Goal: Task Accomplishment & Management: Manage account settings

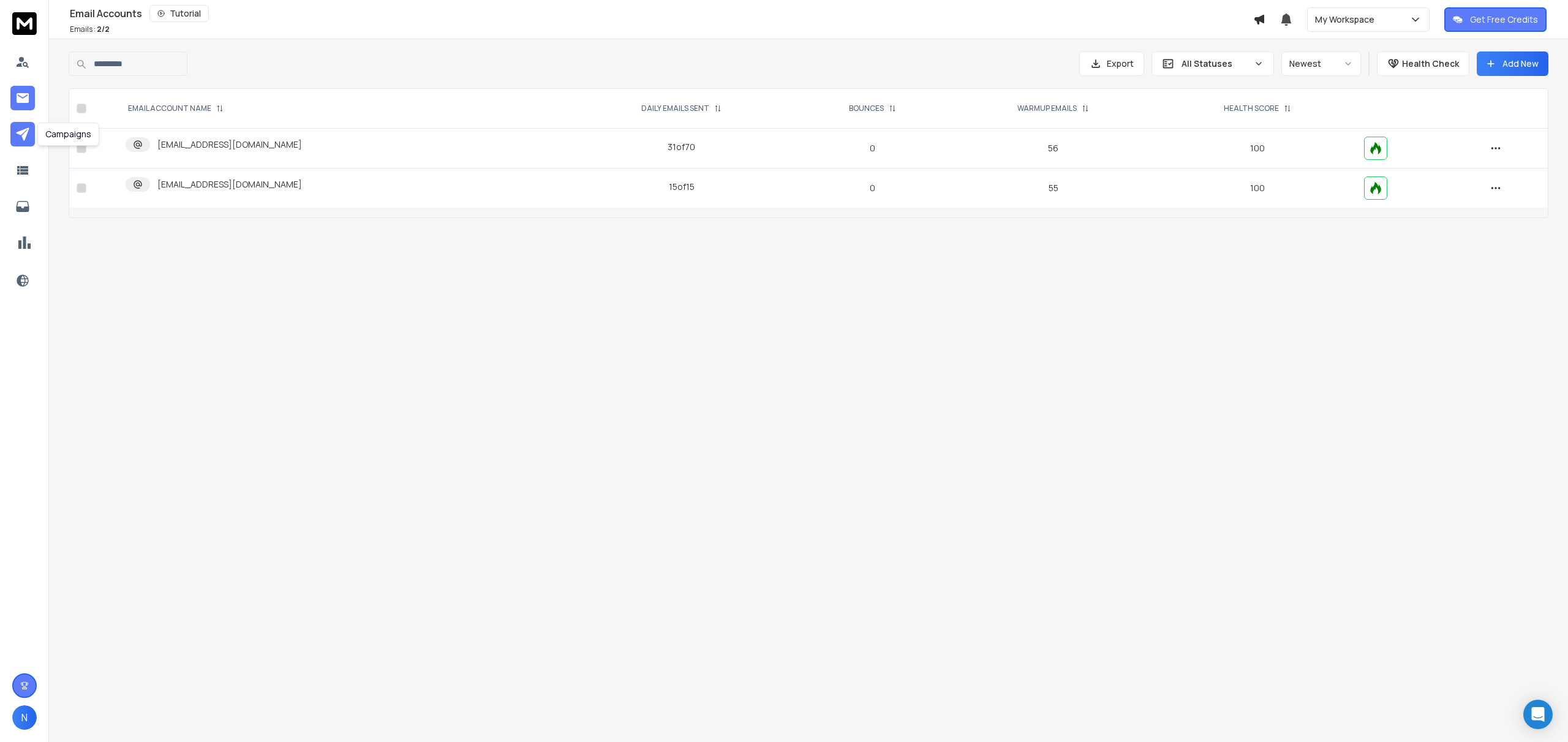
click at [25, 137] on icon at bounding box center [22, 135] width 13 height 13
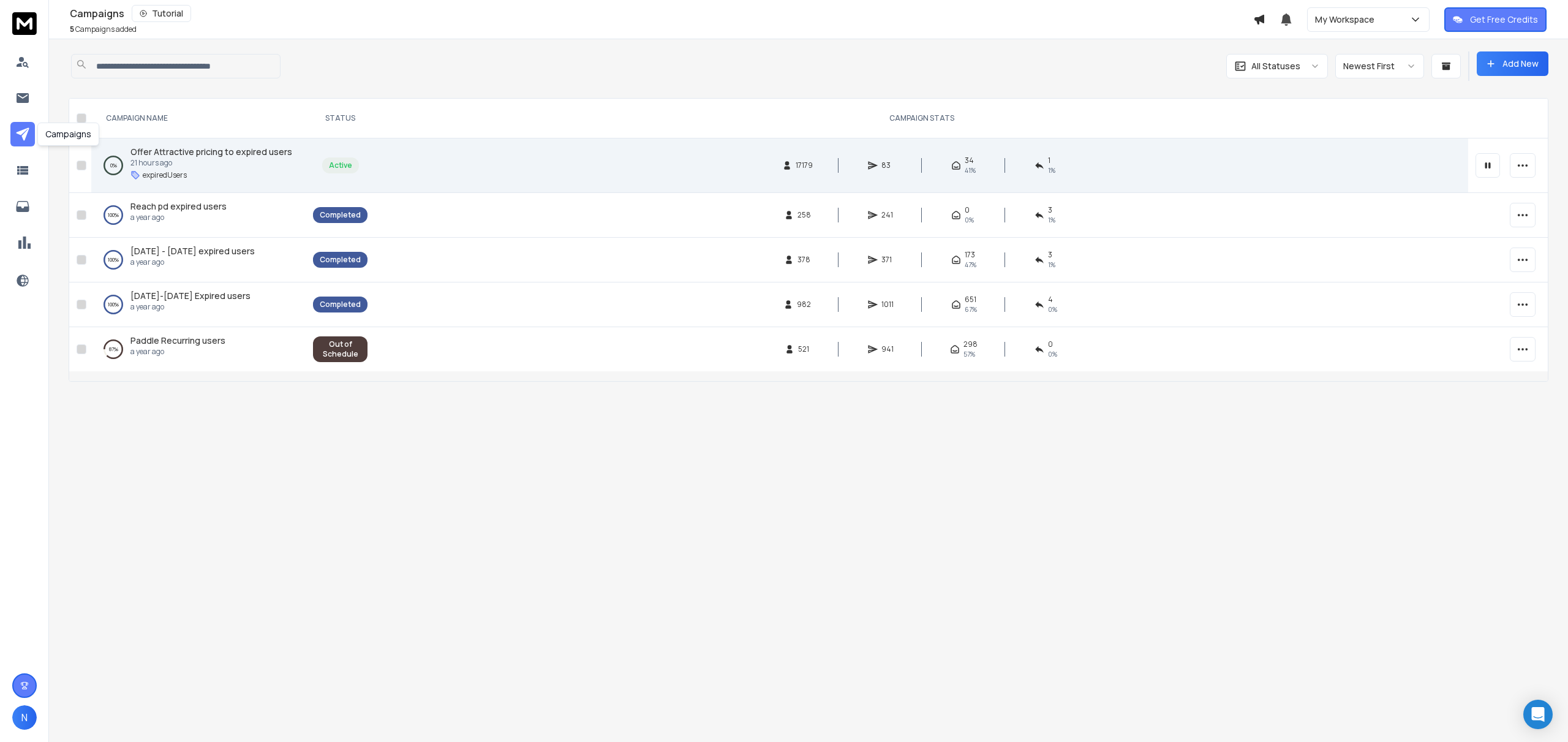
click at [243, 156] on span "Offer Attractive pricing to expired users" at bounding box center [211, 151] width 162 height 12
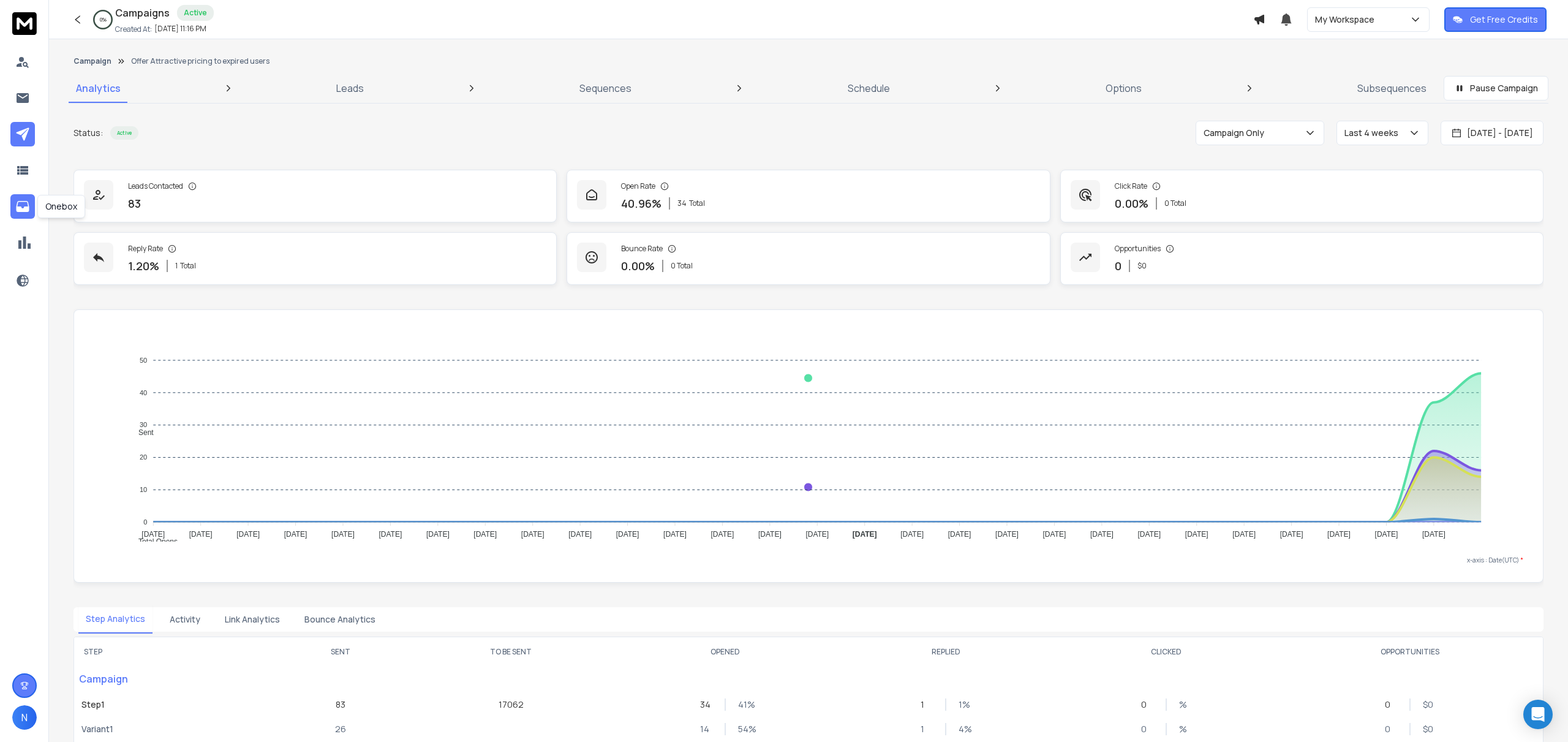
click at [28, 210] on icon at bounding box center [22, 207] width 13 height 11
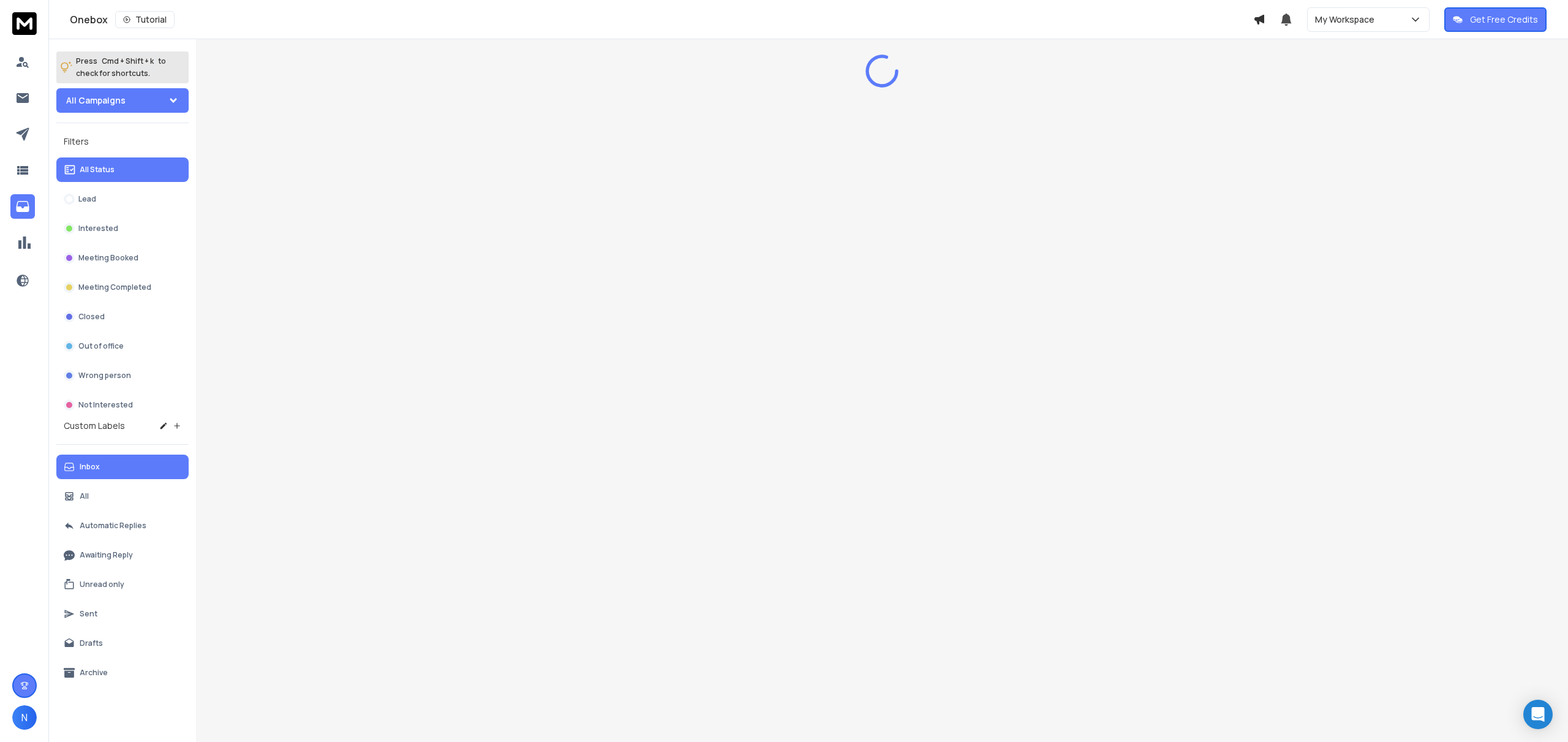
click at [159, 102] on button "All Campaigns" at bounding box center [122, 100] width 132 height 25
drag, startPoint x: 168, startPoint y: 107, endPoint x: 179, endPoint y: 104, distance: 11.4
click at [168, 106] on button "All Campaigns" at bounding box center [122, 100] width 132 height 25
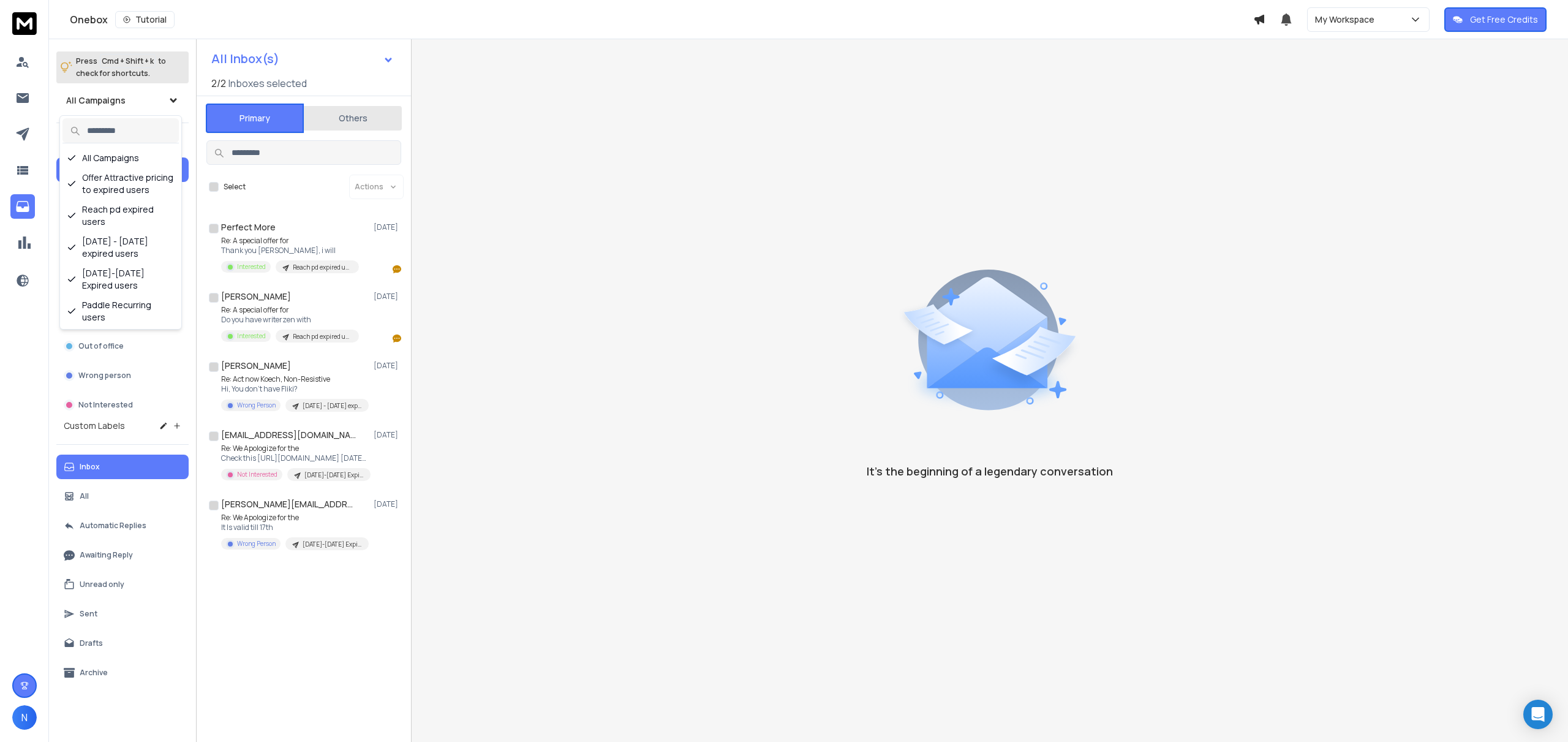
click at [133, 124] on input at bounding box center [121, 130] width 116 height 25
click at [142, 95] on button "All Campaigns" at bounding box center [122, 100] width 132 height 25
click at [103, 151] on div "All Campaigns" at bounding box center [121, 158] width 116 height 20
click at [142, 192] on div "Offer Attractive pricing to expired users" at bounding box center [121, 184] width 116 height 32
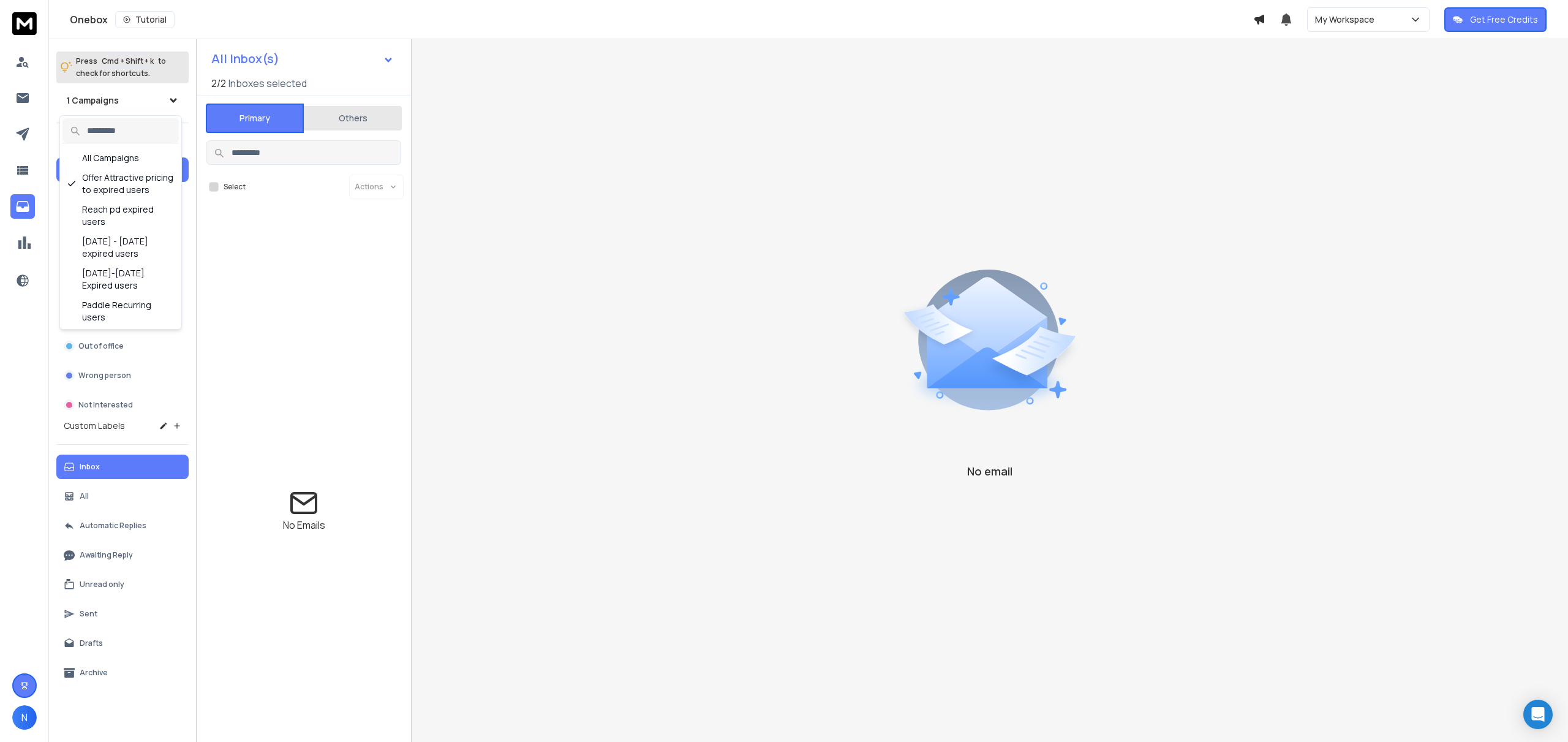
click at [237, 290] on div "No Emails" at bounding box center [304, 486] width 205 height 549
click at [348, 124] on button "Others" at bounding box center [353, 118] width 98 height 27
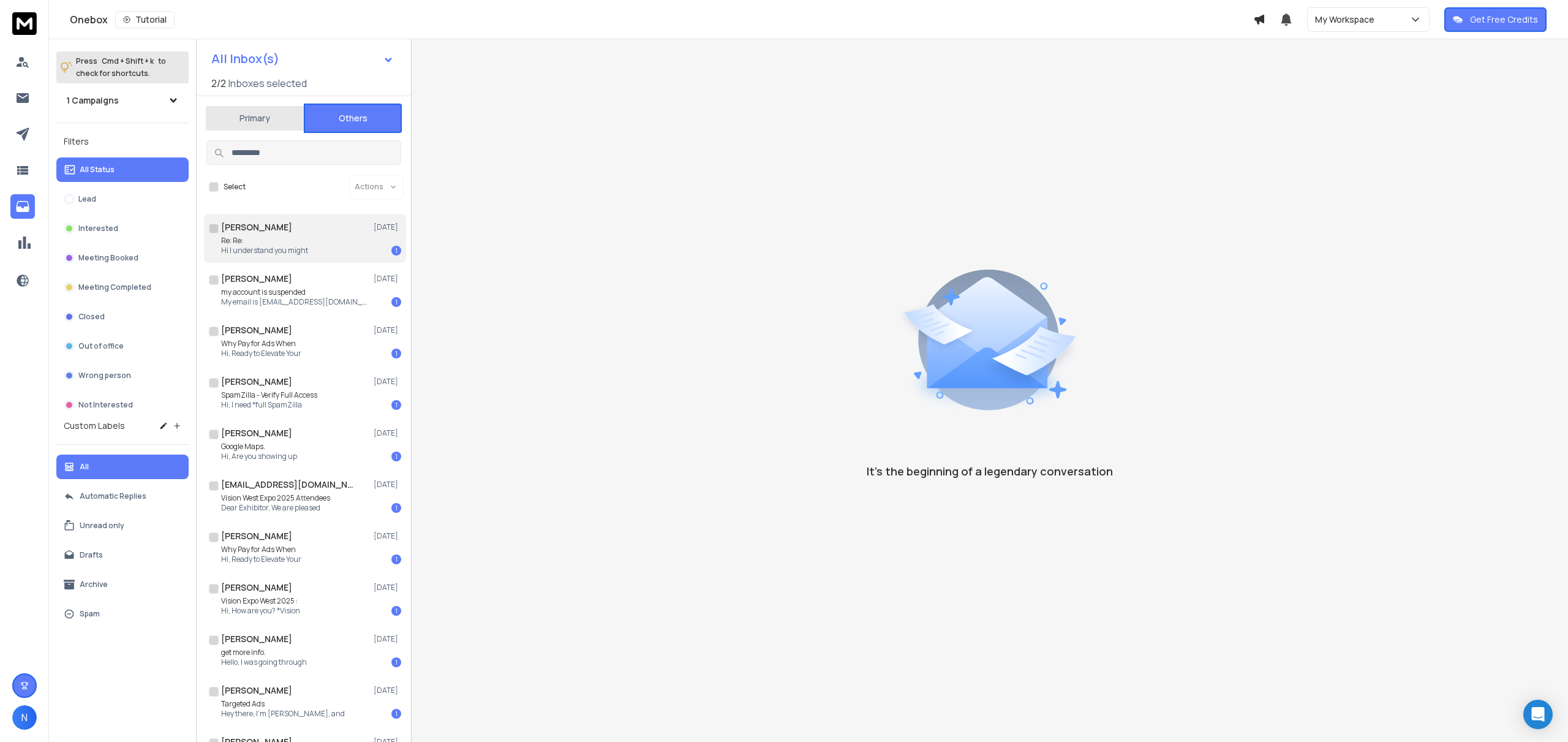
click at [274, 249] on p "Hi I understand you might" at bounding box center [265, 251] width 87 height 10
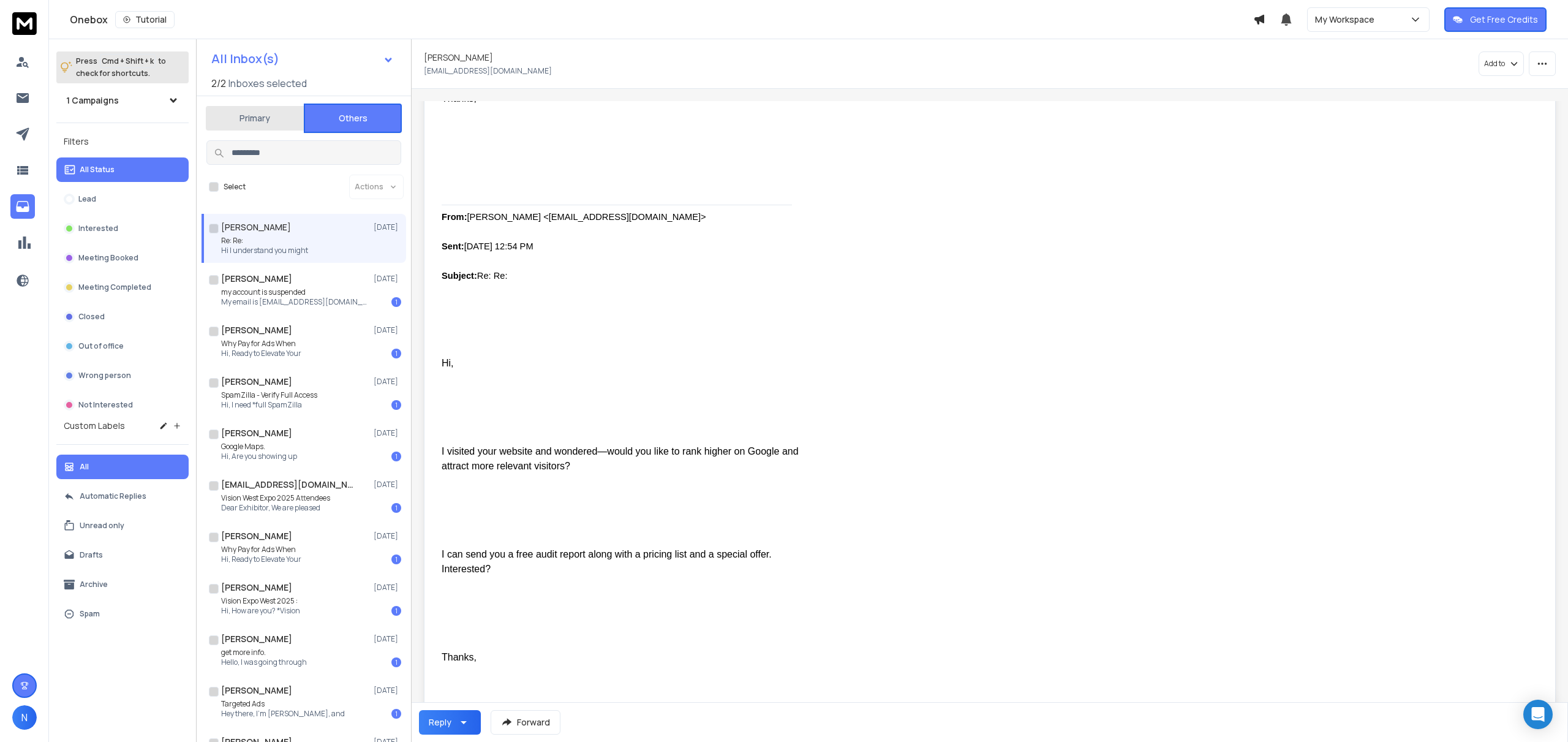
scroll to position [633, 0]
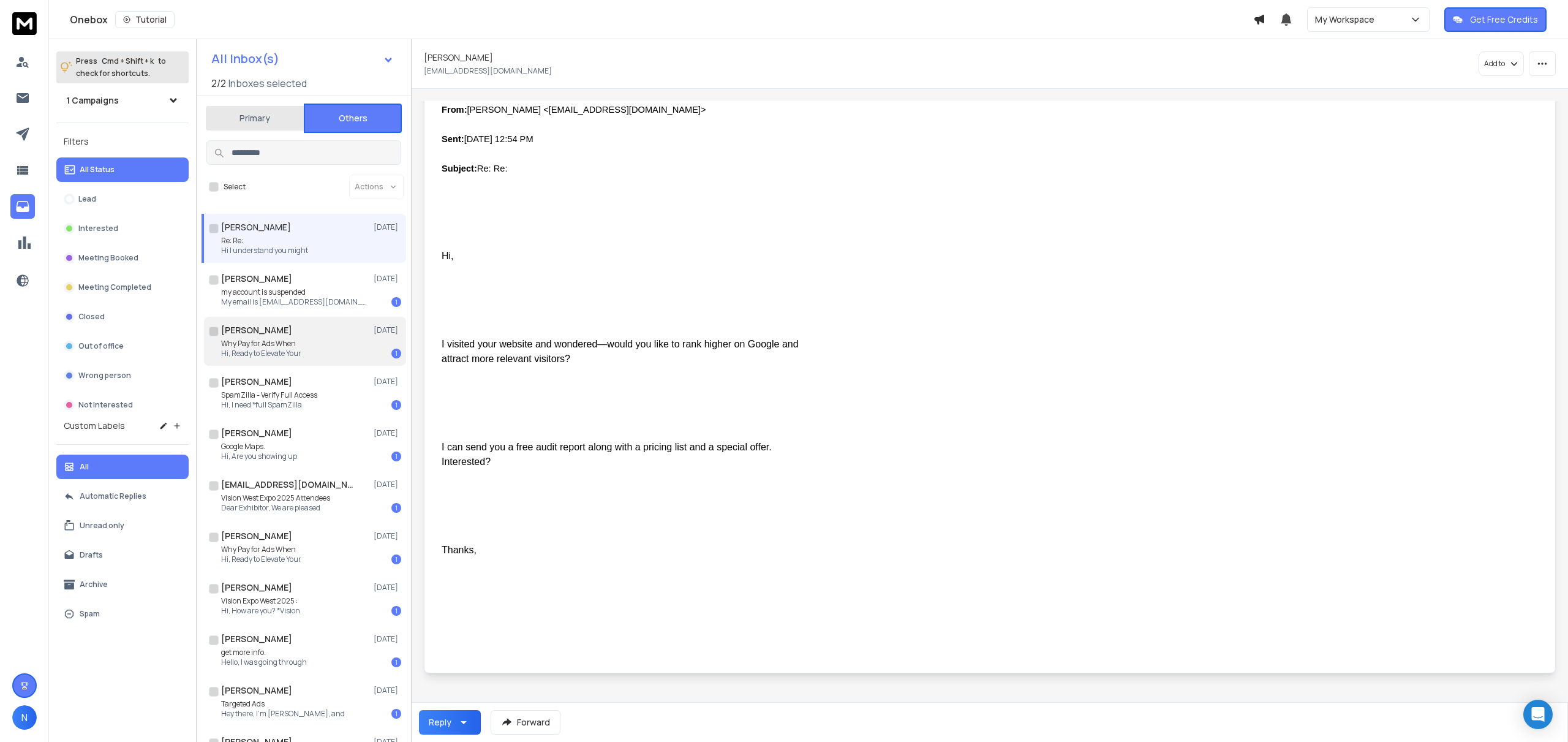
click at [322, 355] on div "Why Pay for Ads When Hi, Ready to Elevate Your 1" at bounding box center [311, 348] width 180 height 20
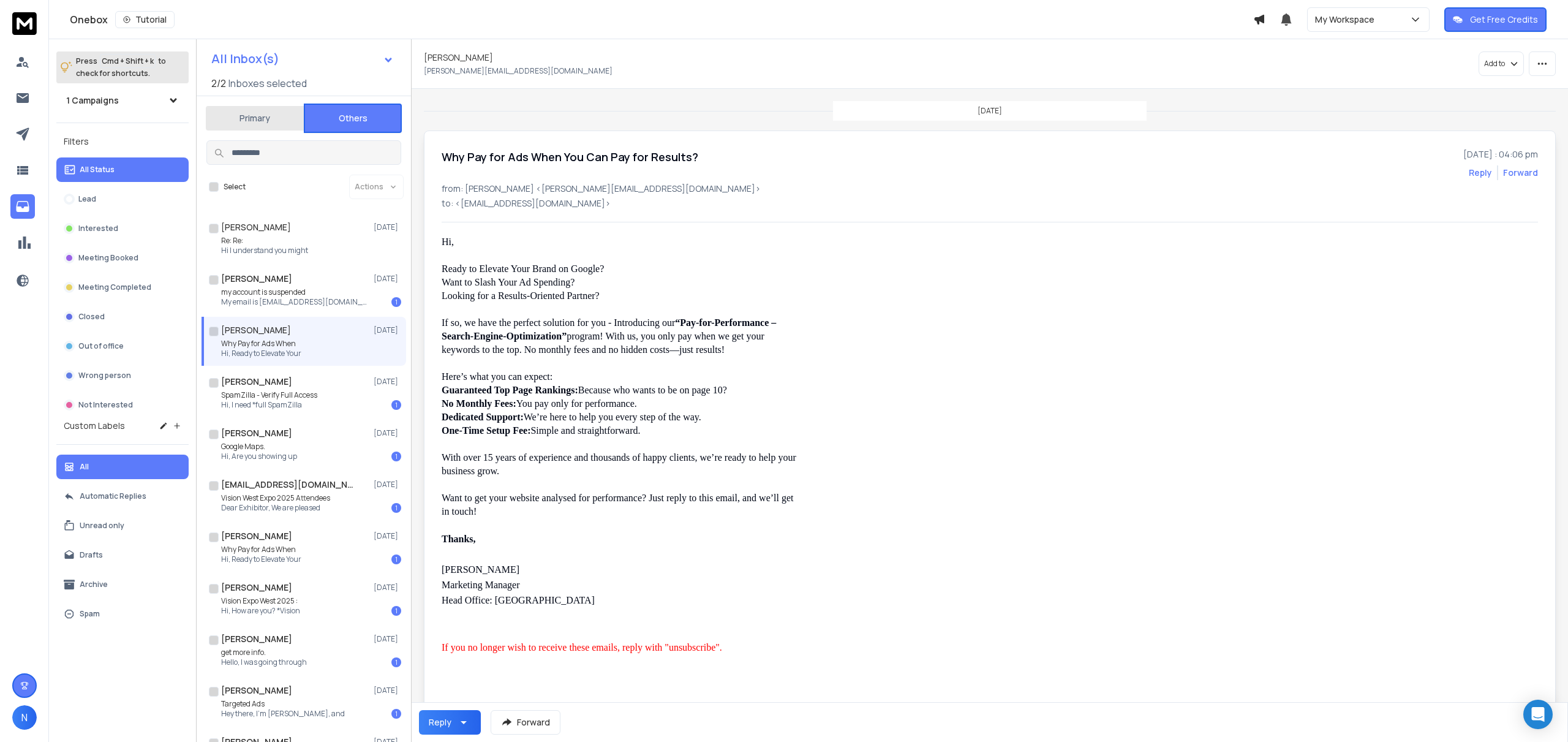
click at [232, 117] on button "Primary" at bounding box center [255, 118] width 98 height 27
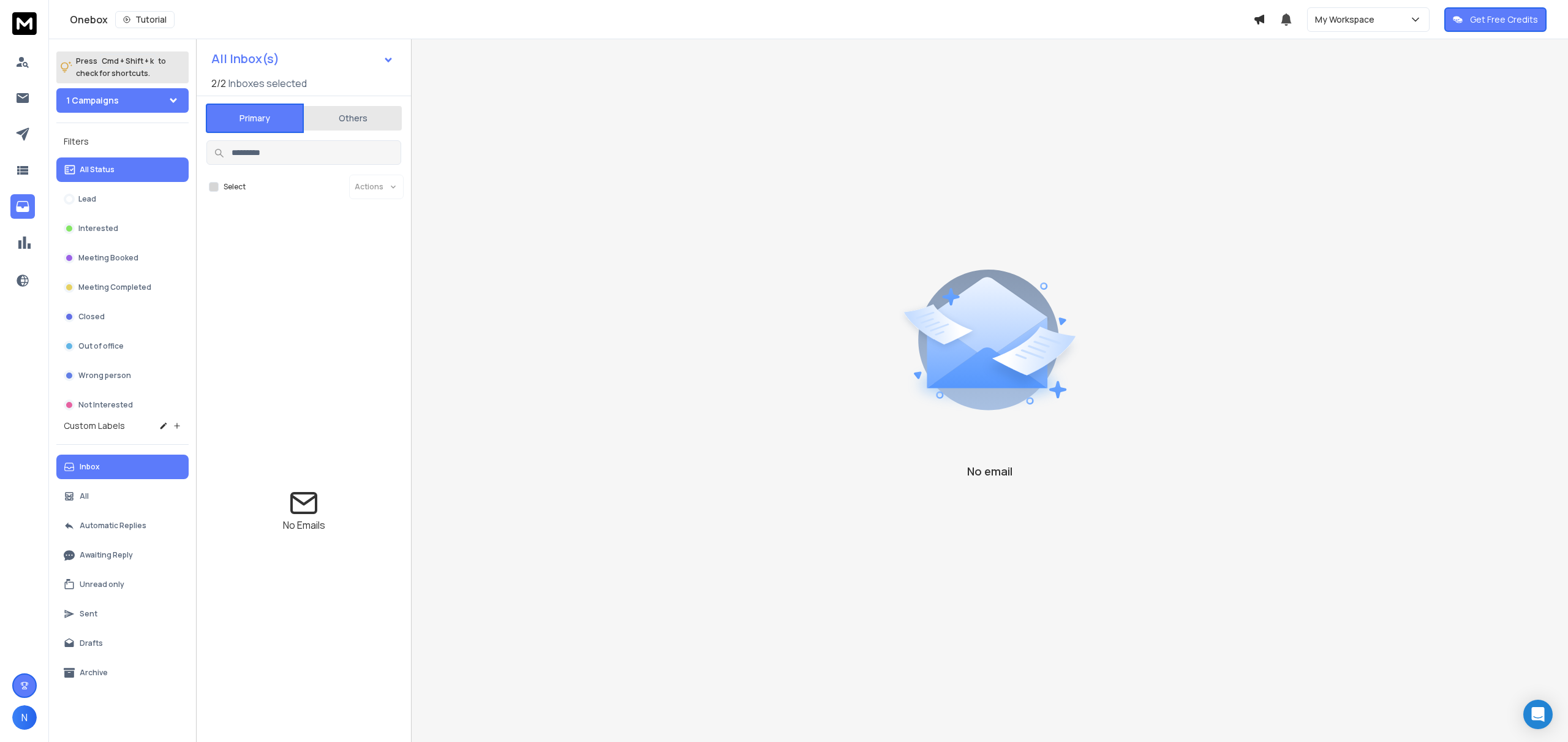
click at [123, 102] on button "1 Campaigns" at bounding box center [122, 100] width 132 height 25
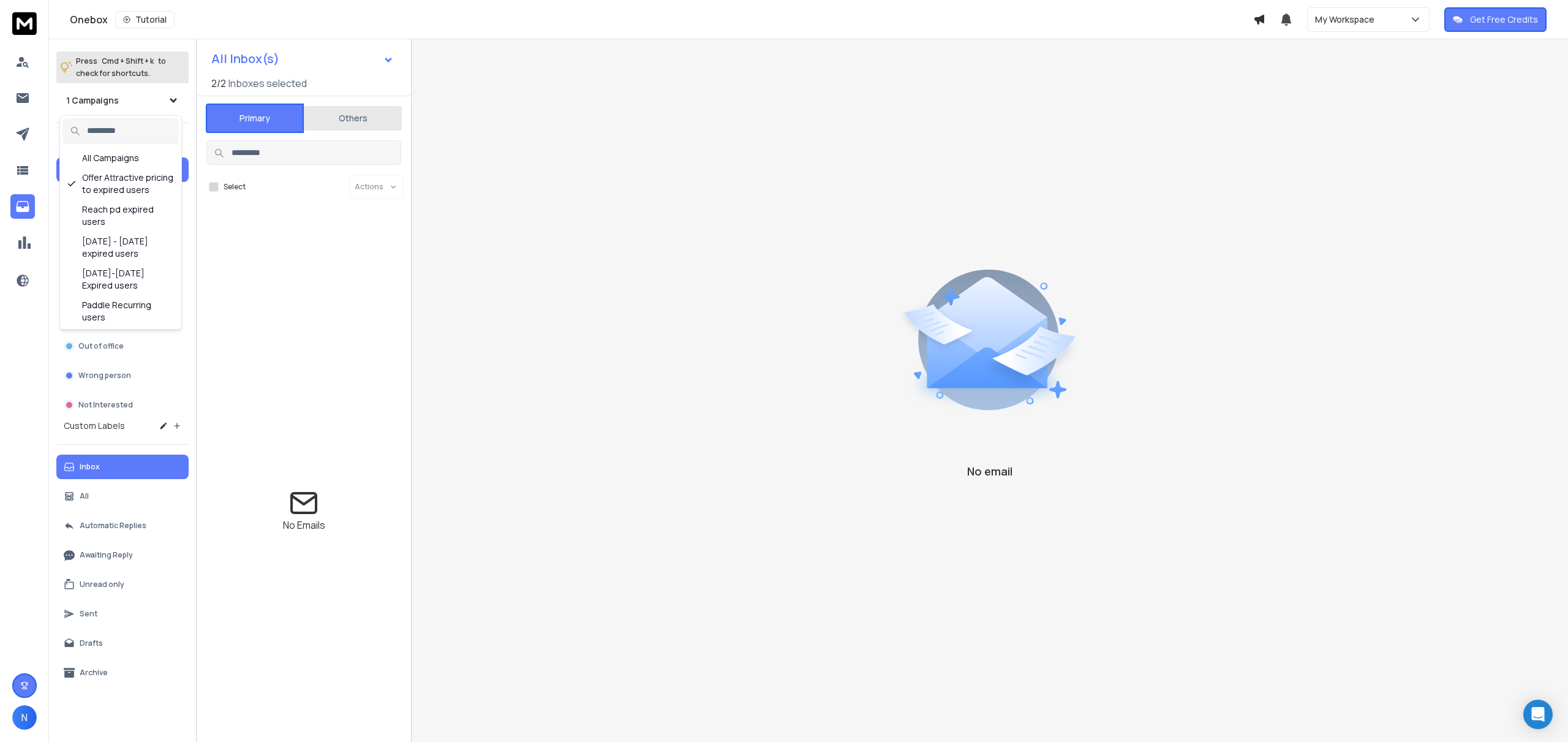
click at [273, 280] on div "No Emails" at bounding box center [304, 486] width 205 height 549
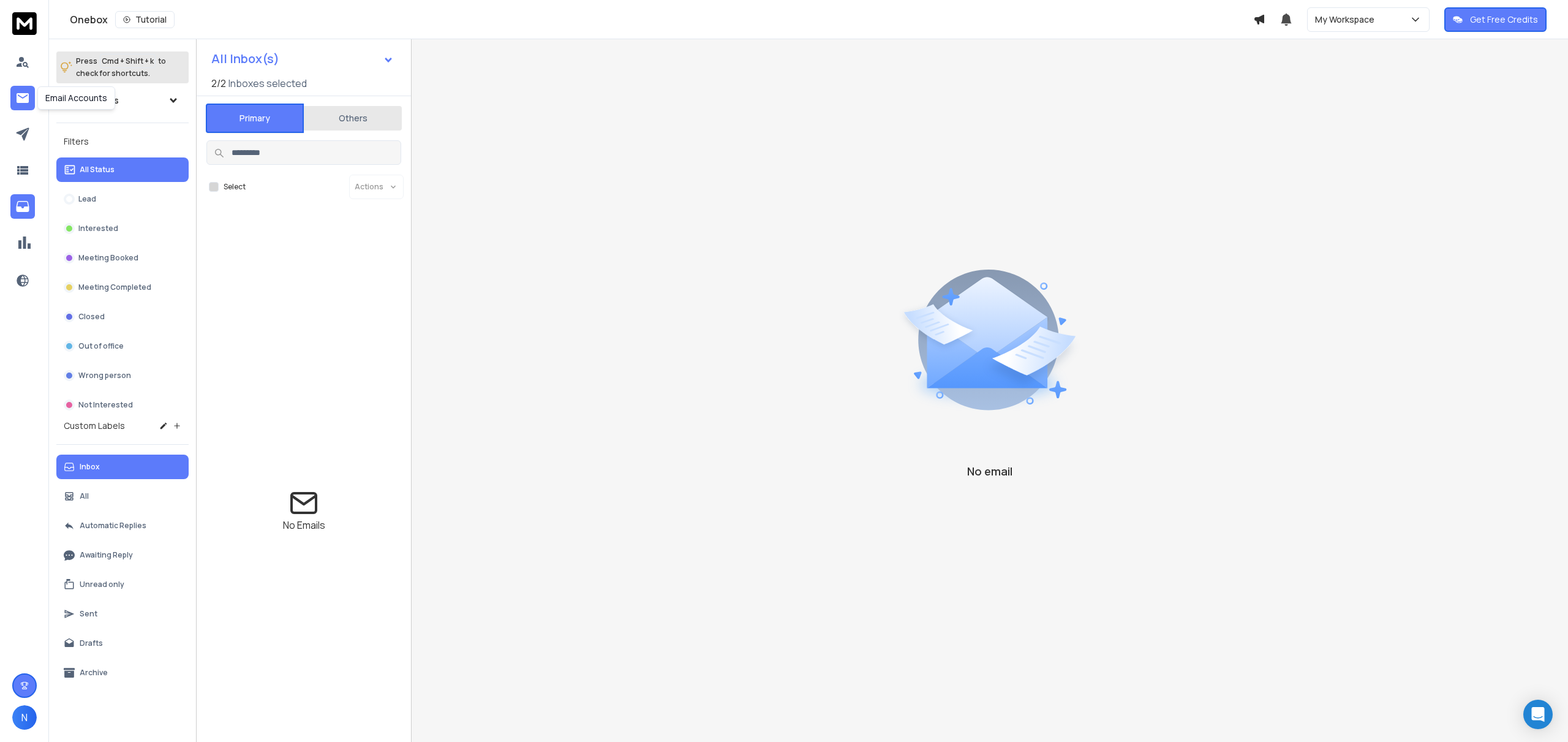
click at [23, 99] on icon at bounding box center [22, 98] width 12 height 10
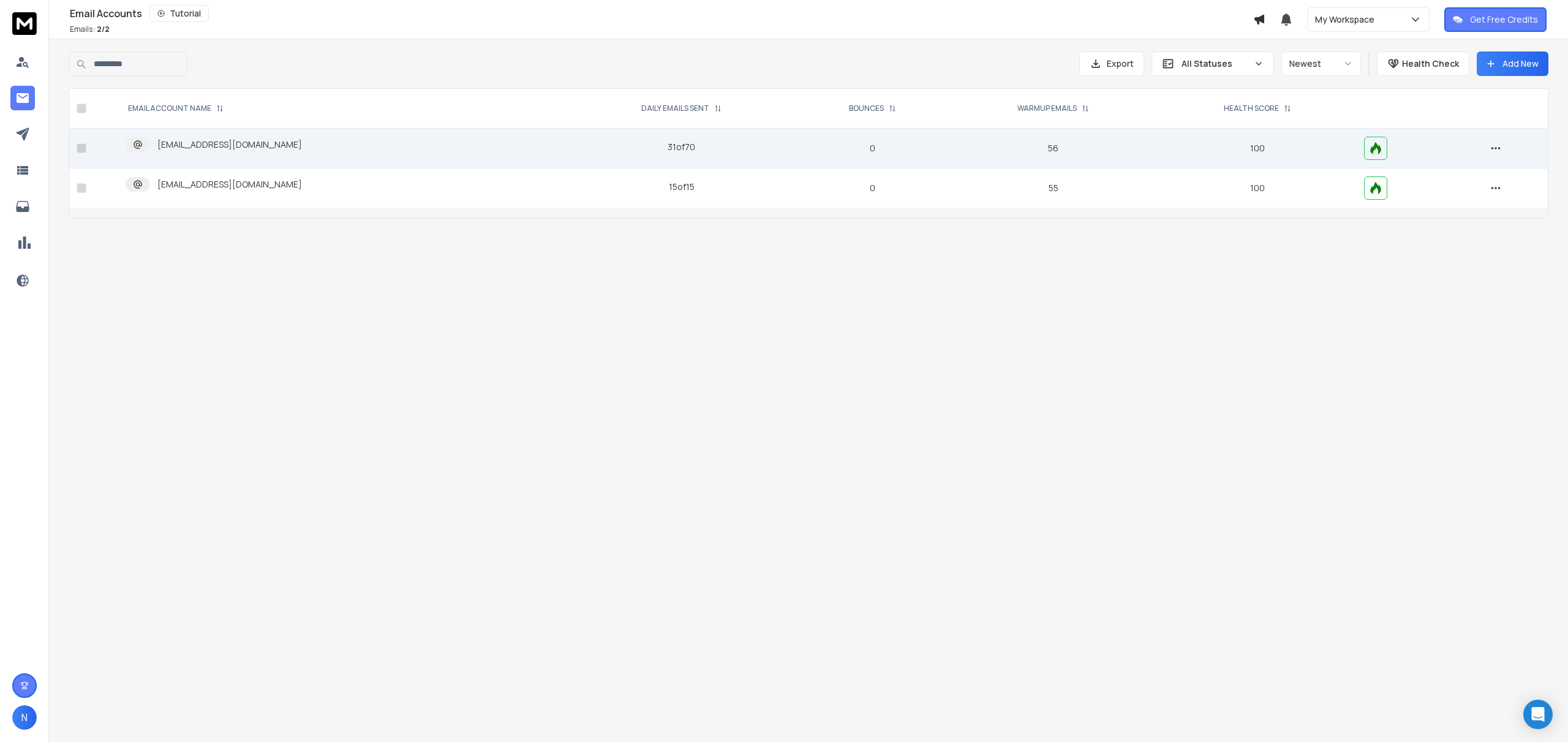
click at [218, 149] on p "[EMAIL_ADDRESS][DOMAIN_NAME]" at bounding box center [230, 144] width 144 height 12
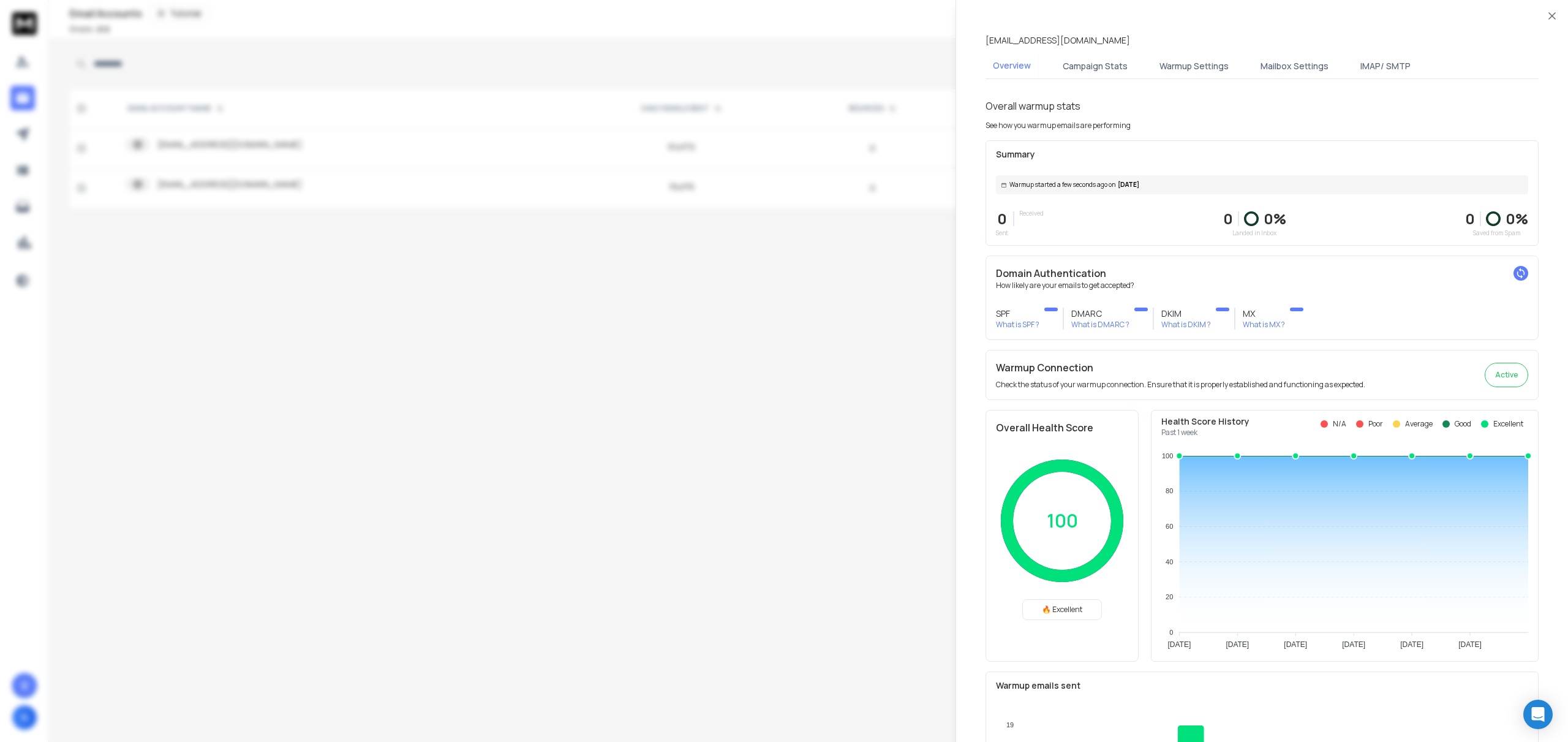
click at [221, 149] on div at bounding box center [784, 371] width 1568 height 742
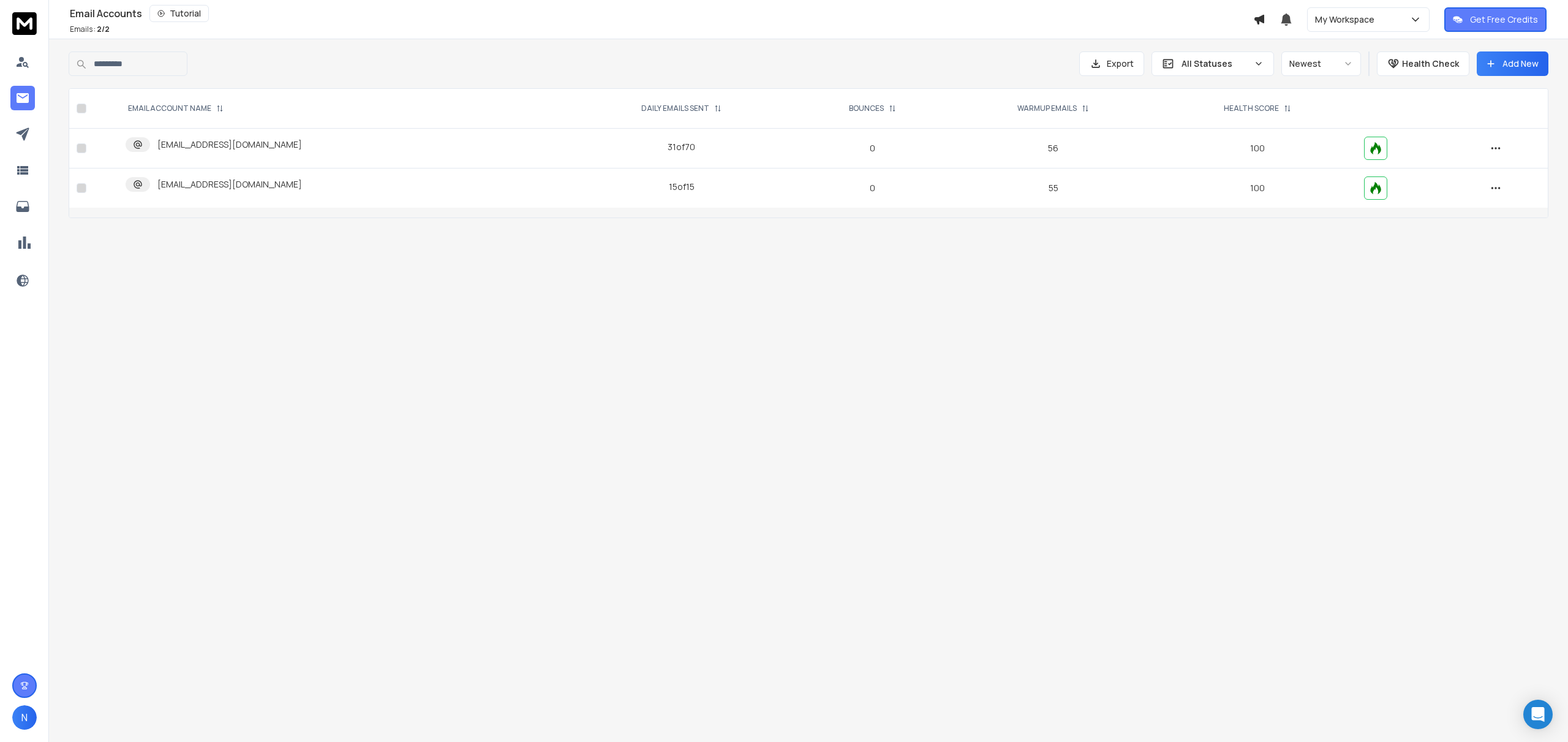
click at [34, 144] on div at bounding box center [25, 136] width 28 height 29
click at [32, 142] on link at bounding box center [22, 134] width 25 height 25
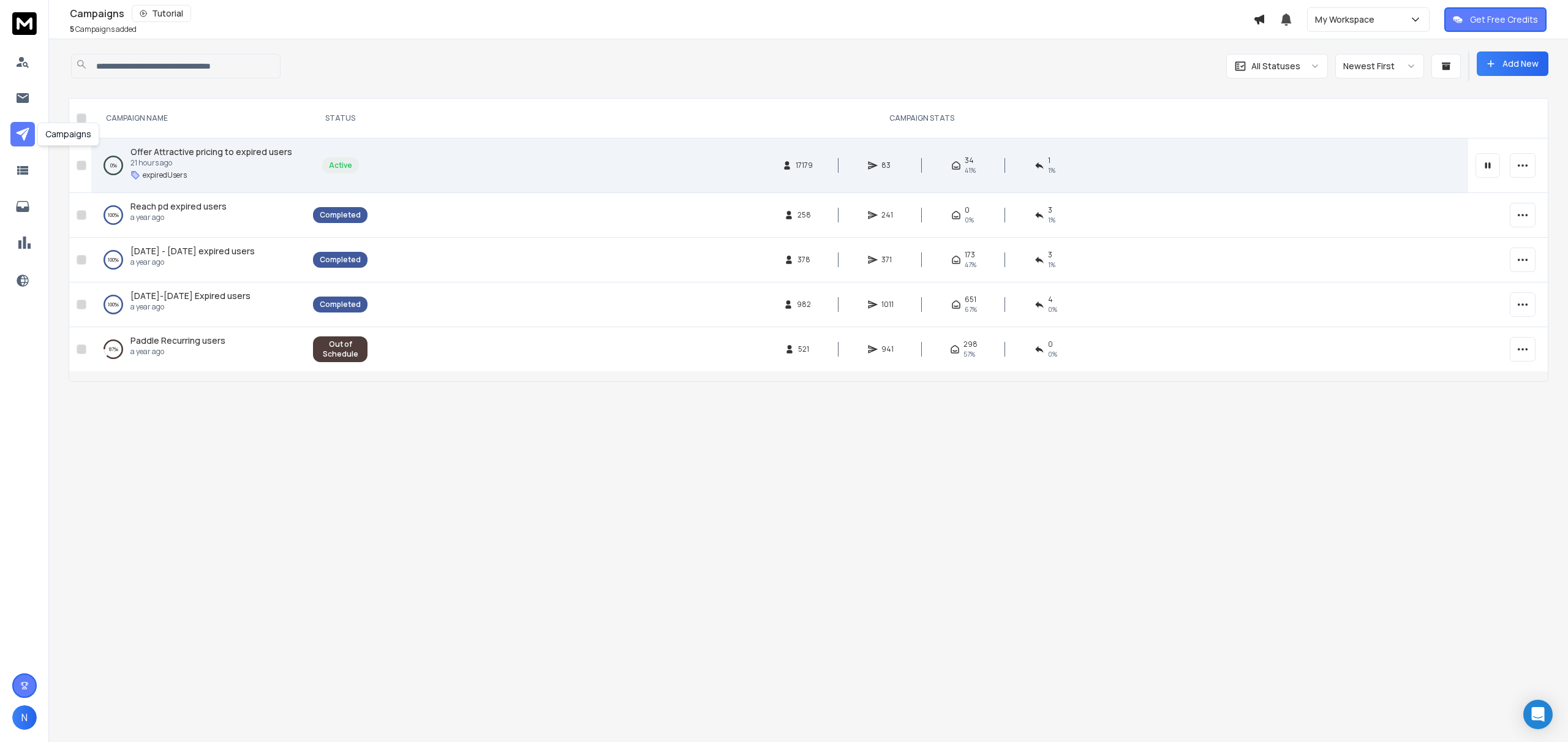
click at [225, 155] on span "Offer Attractive pricing to expired users" at bounding box center [211, 151] width 162 height 12
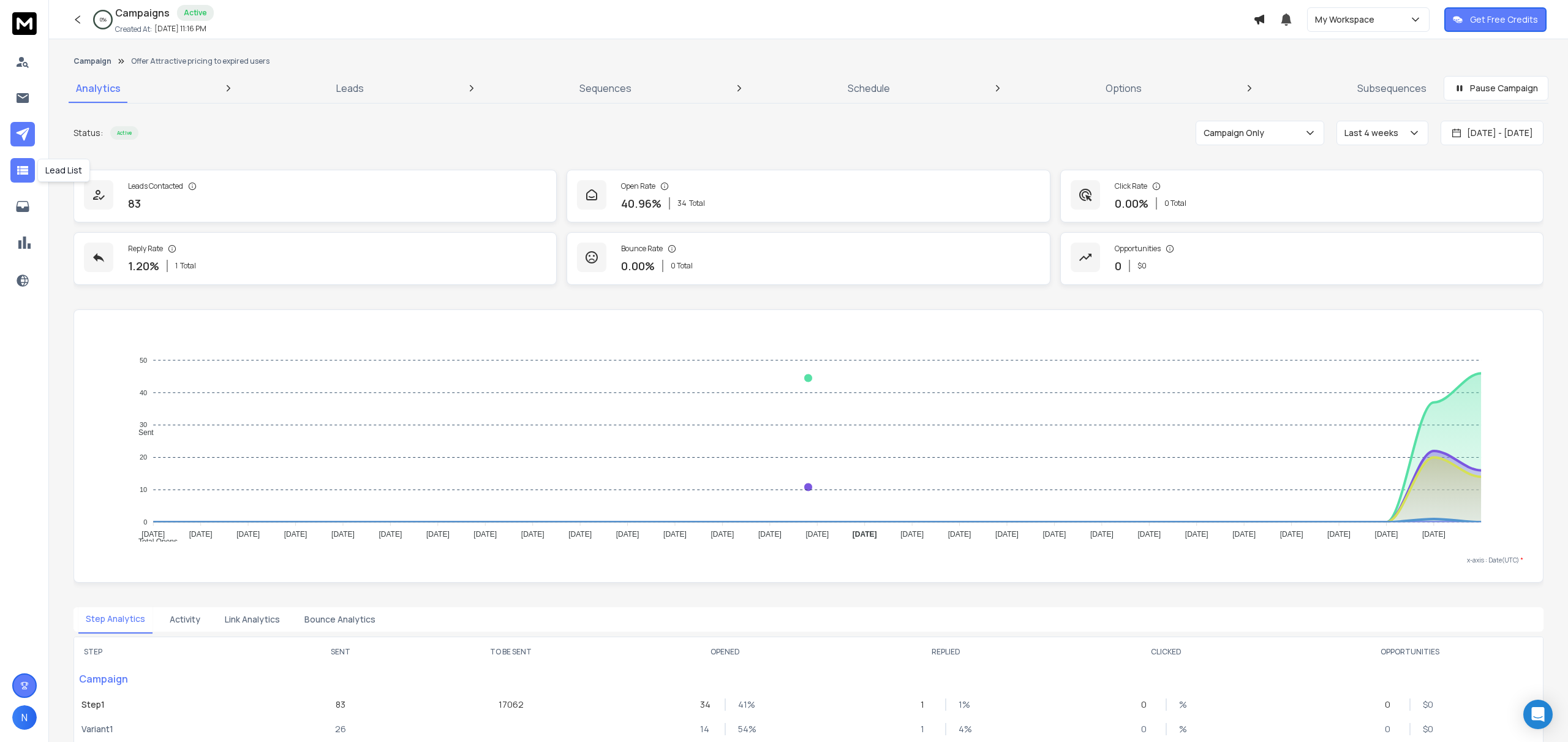
click at [25, 168] on icon at bounding box center [22, 170] width 11 height 8
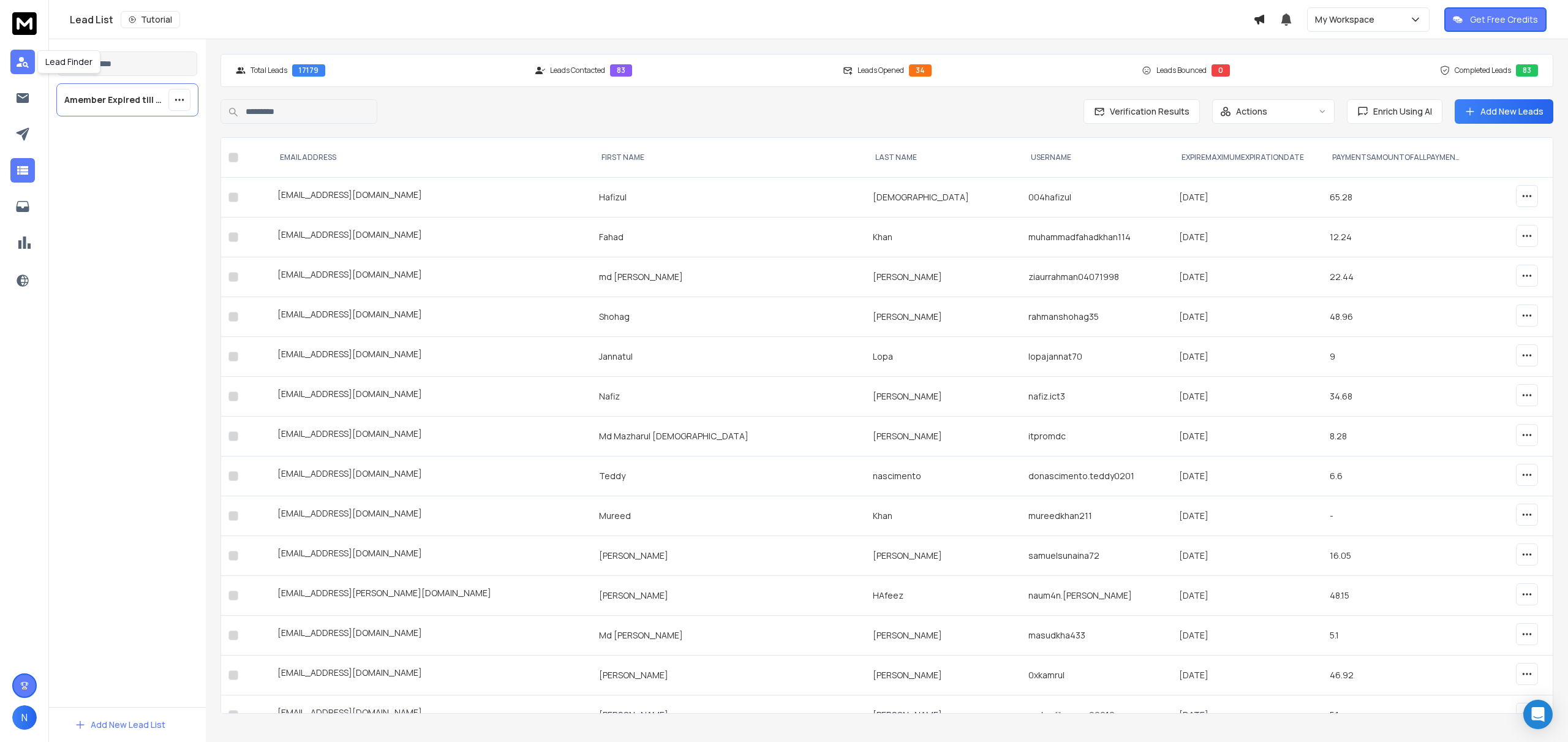
click at [22, 67] on icon at bounding box center [22, 62] width 15 height 15
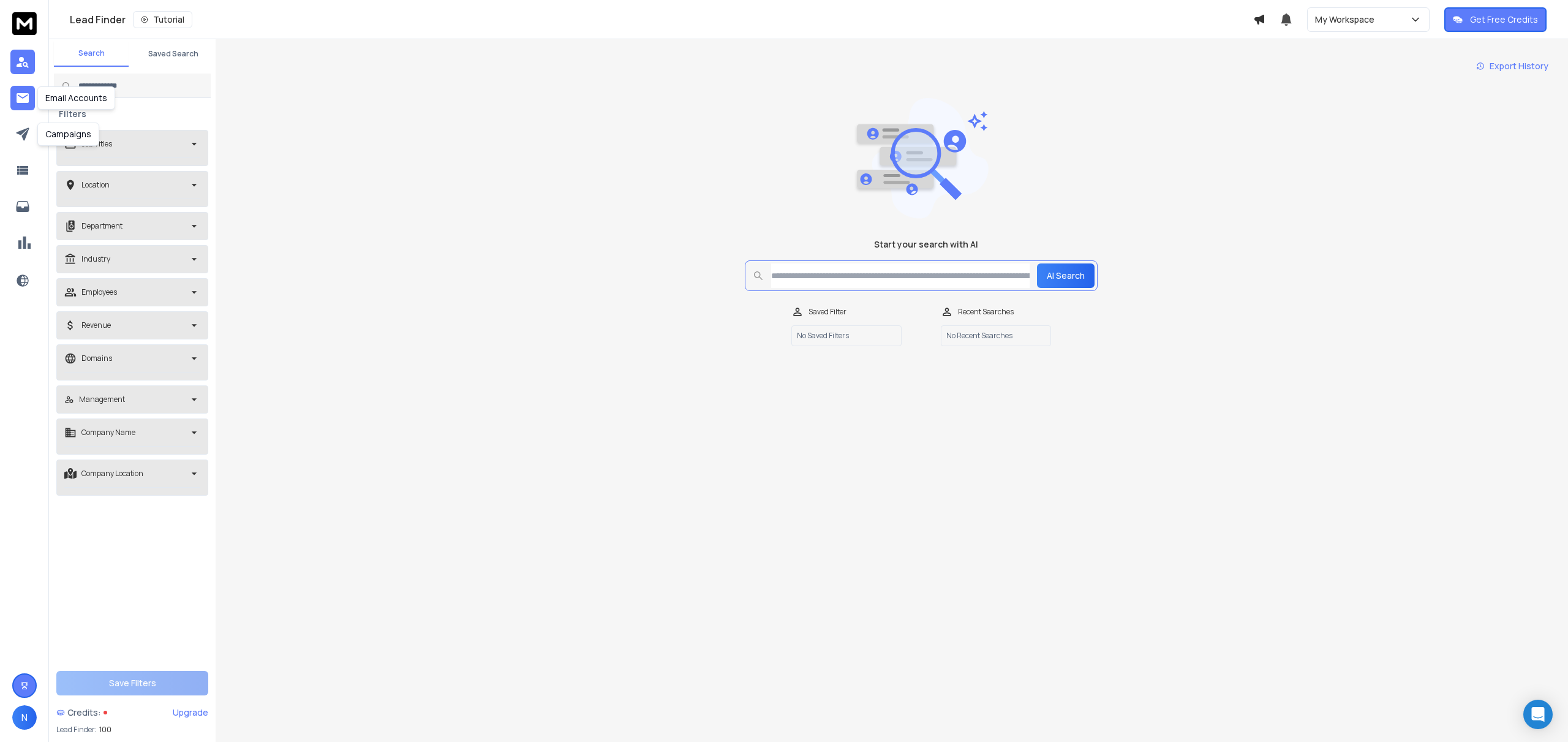
click at [20, 100] on icon at bounding box center [22, 98] width 12 height 10
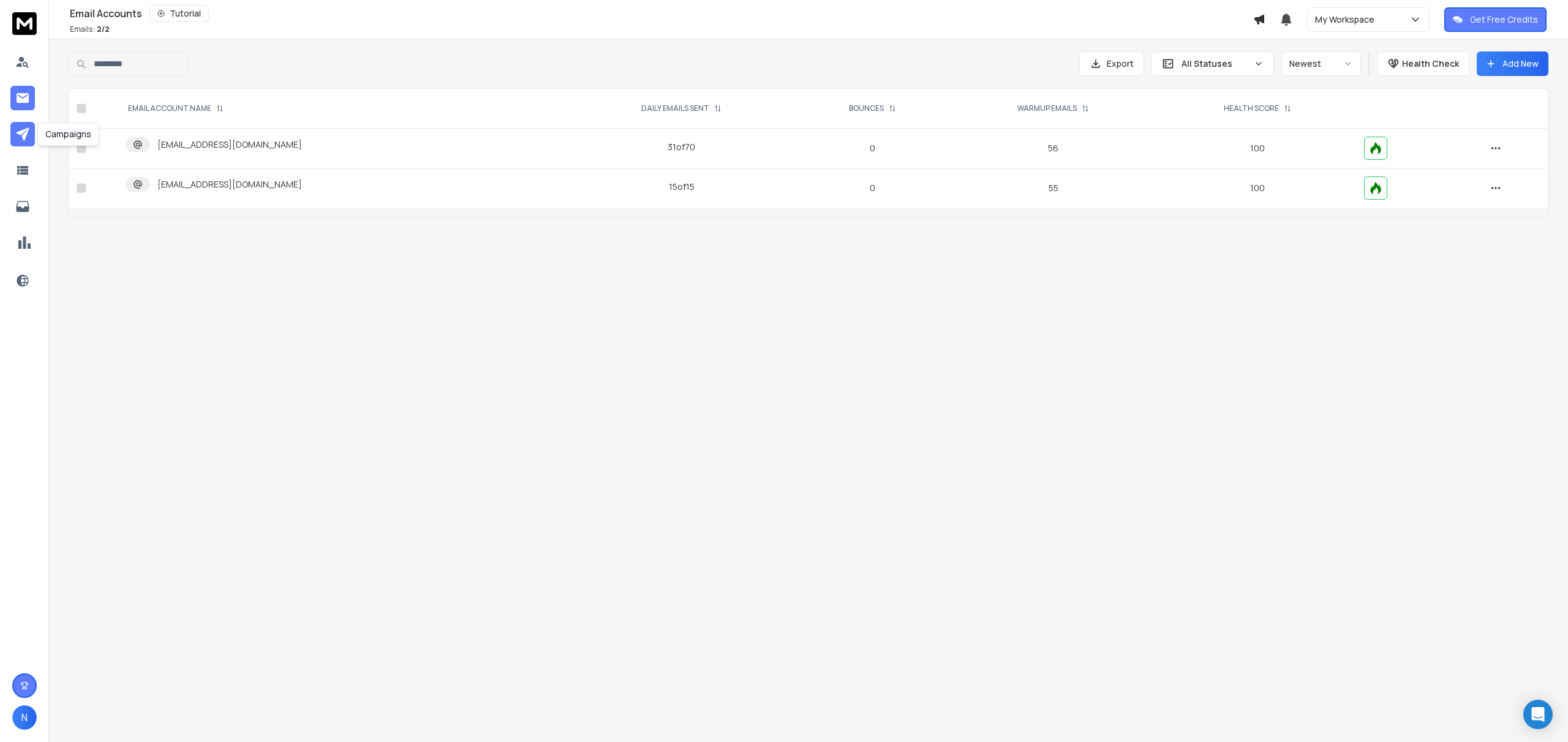
click at [22, 132] on icon at bounding box center [22, 135] width 13 height 13
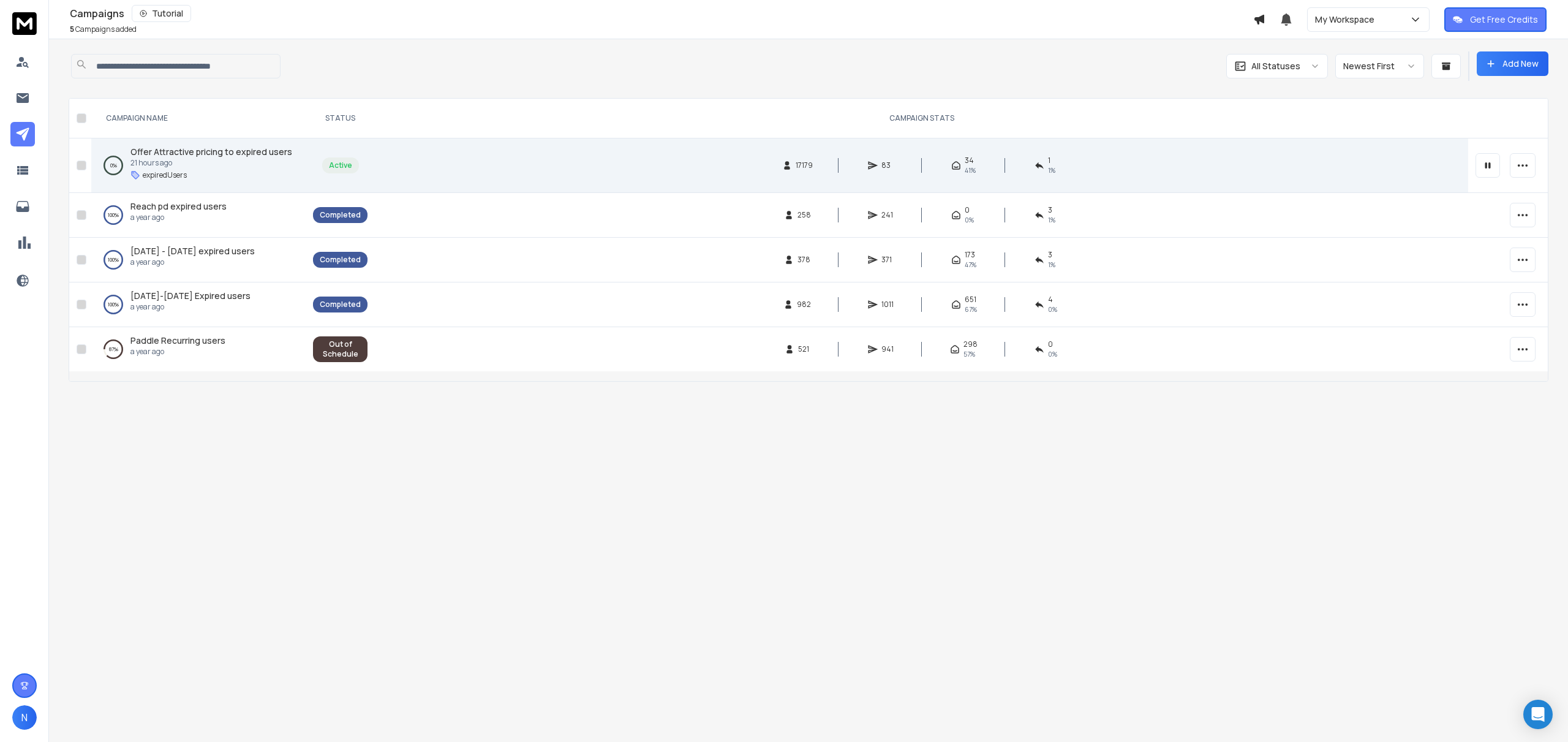
click at [175, 149] on span "Offer Attractive pricing to expired users" at bounding box center [211, 151] width 162 height 12
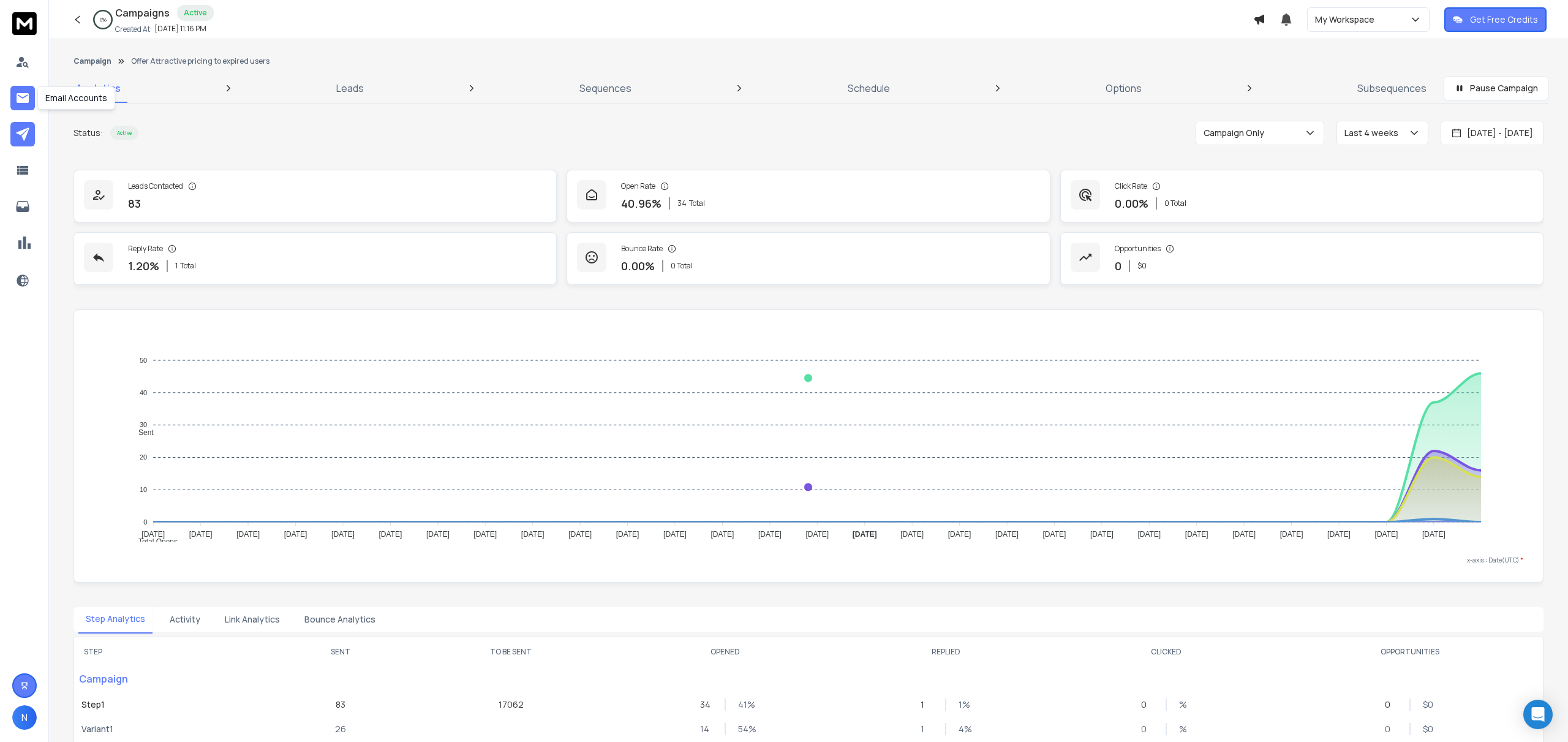
click at [22, 104] on icon at bounding box center [22, 97] width 15 height 15
